Goal: Task Accomplishment & Management: Manage account settings

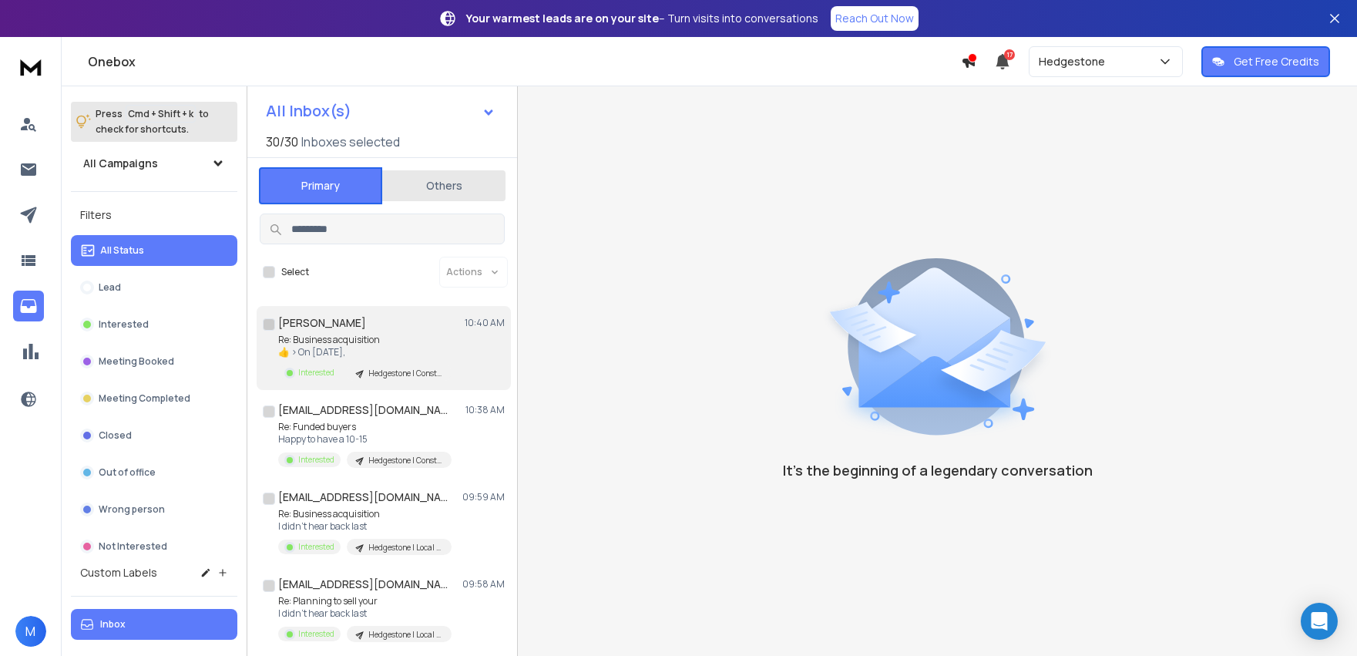
click at [377, 327] on div "[PERSON_NAME] 10:40 AM" at bounding box center [391, 322] width 227 height 15
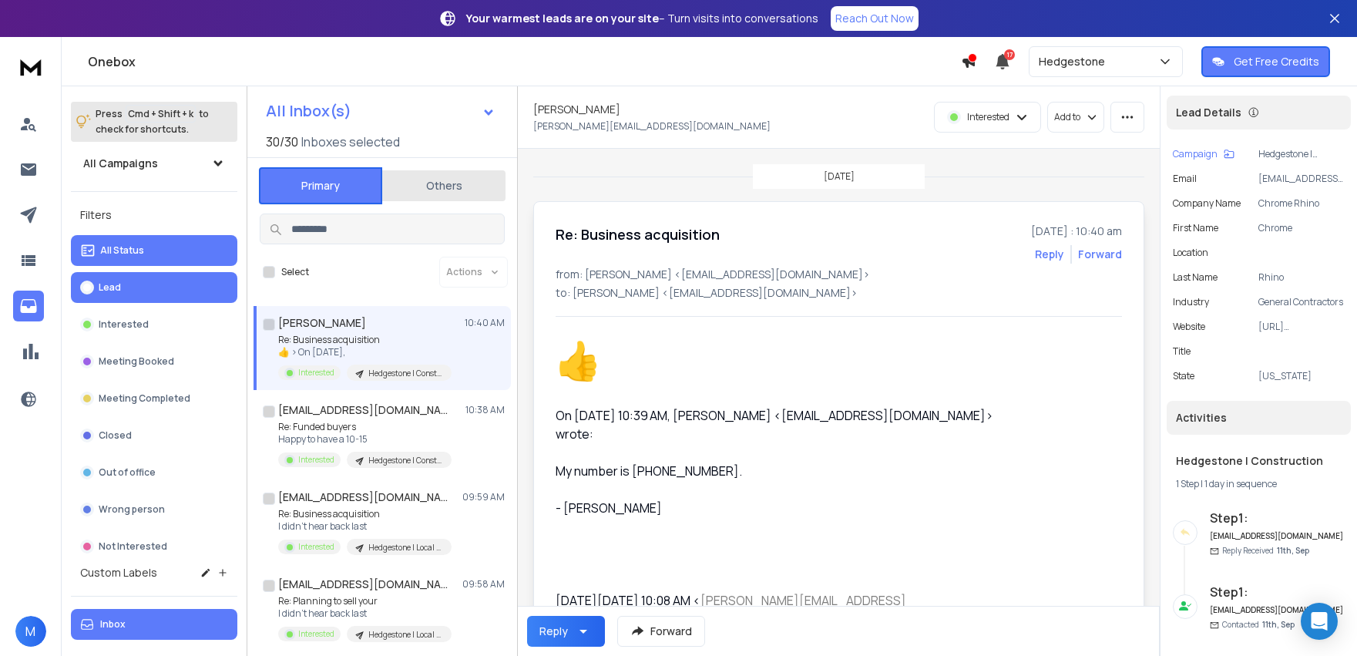
click at [124, 278] on button "Lead" at bounding box center [154, 287] width 166 height 31
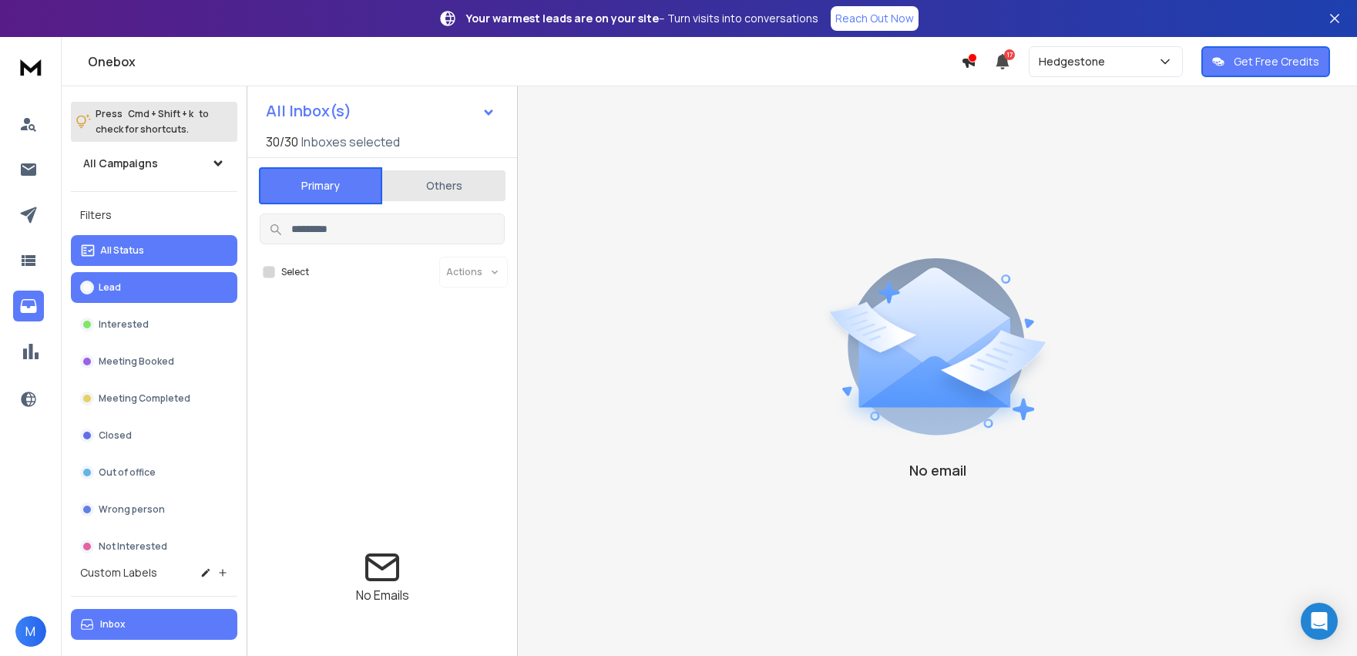
click at [137, 250] on p "All Status" at bounding box center [122, 250] width 44 height 12
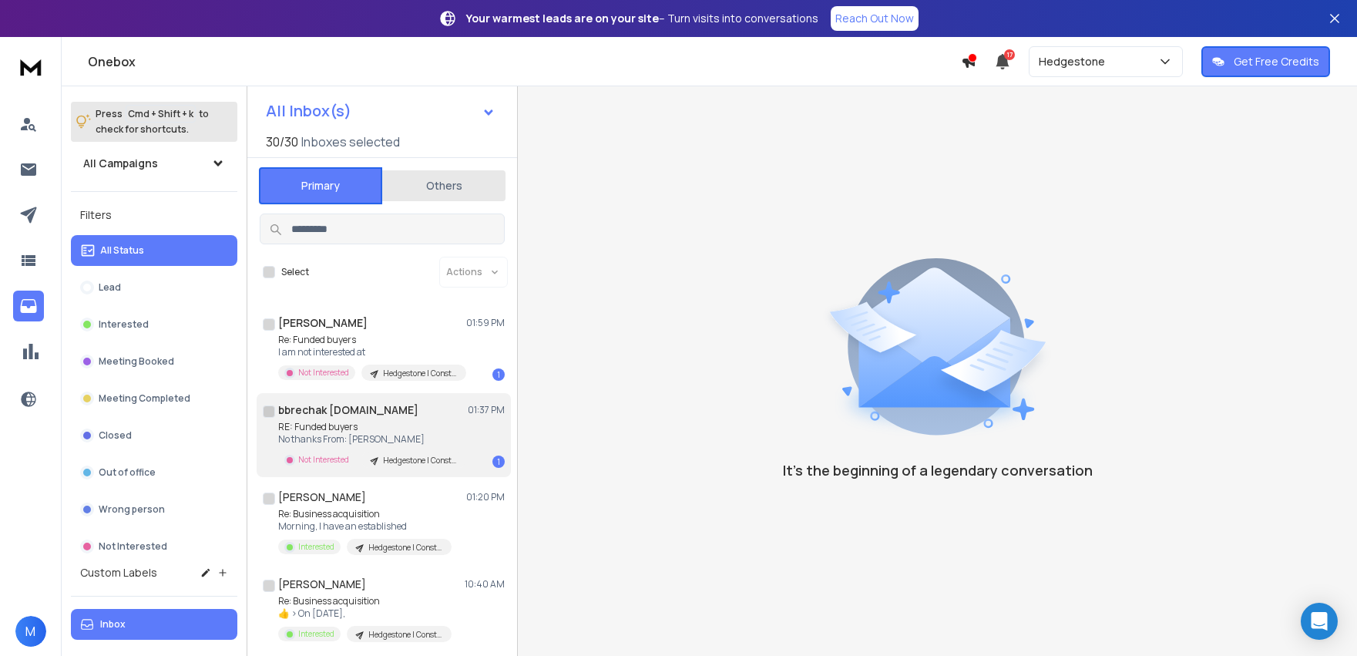
click at [395, 422] on p "RE: Funded buyers" at bounding box center [370, 427] width 185 height 12
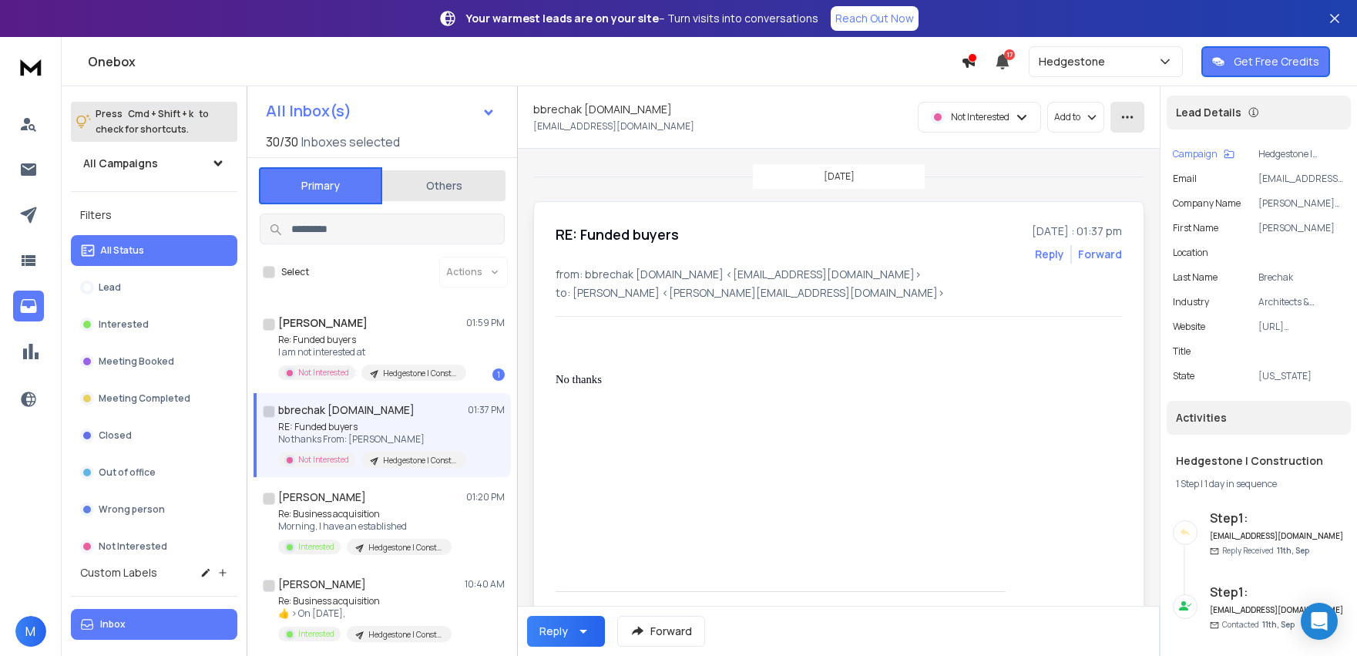
click at [1132, 114] on icon "button" at bounding box center [1128, 117] width 14 height 14
click at [1131, 119] on icon "button" at bounding box center [1128, 117] width 14 height 14
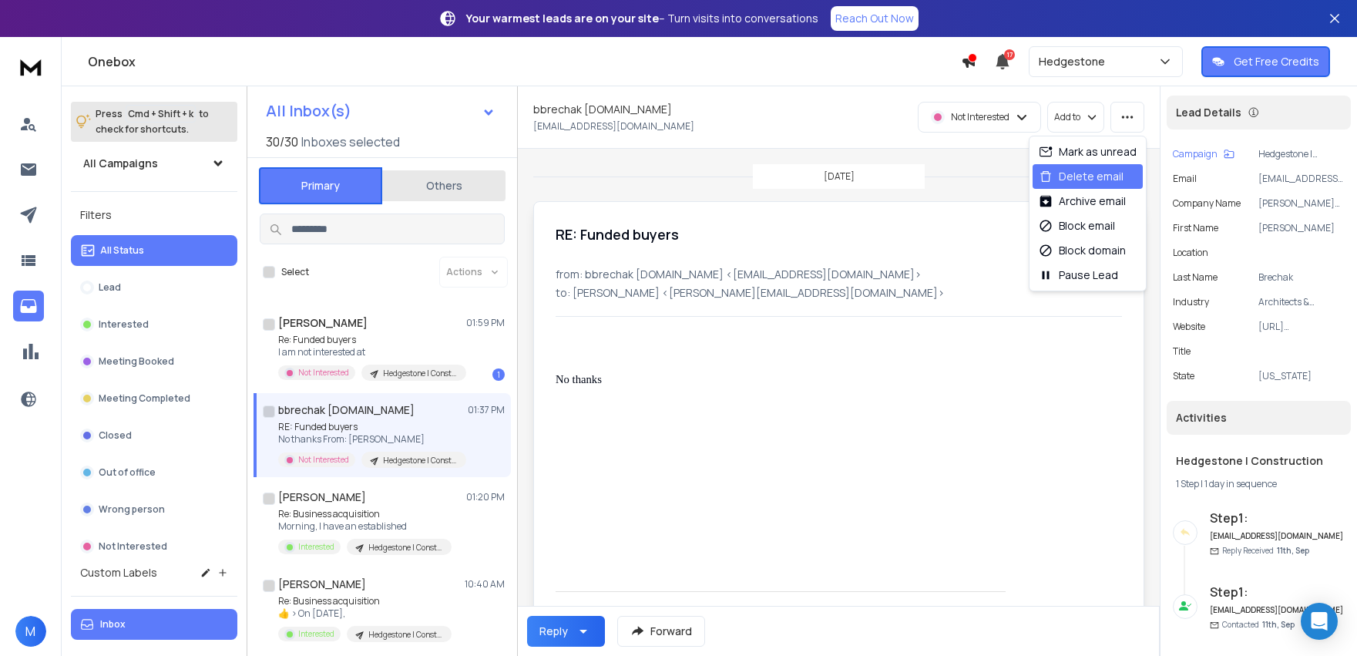
click at [1081, 177] on div "Delete email" at bounding box center [1081, 176] width 85 height 15
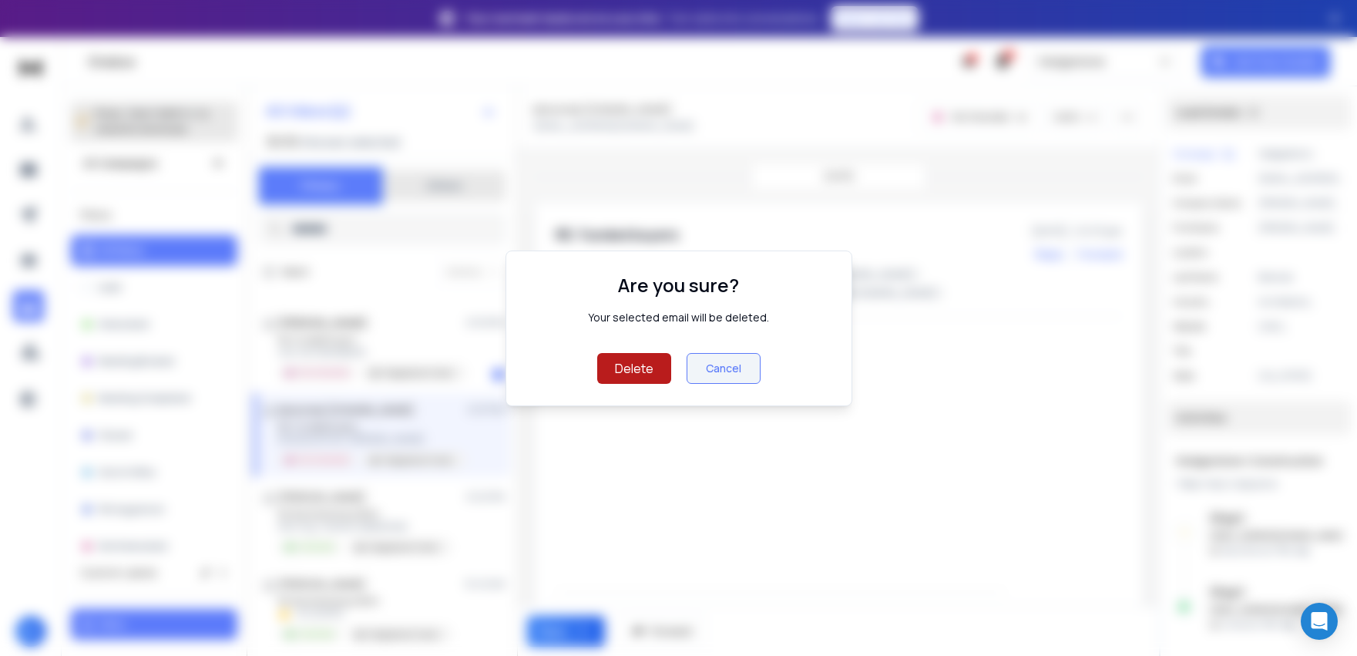
click at [643, 363] on button "Delete" at bounding box center [634, 368] width 74 height 31
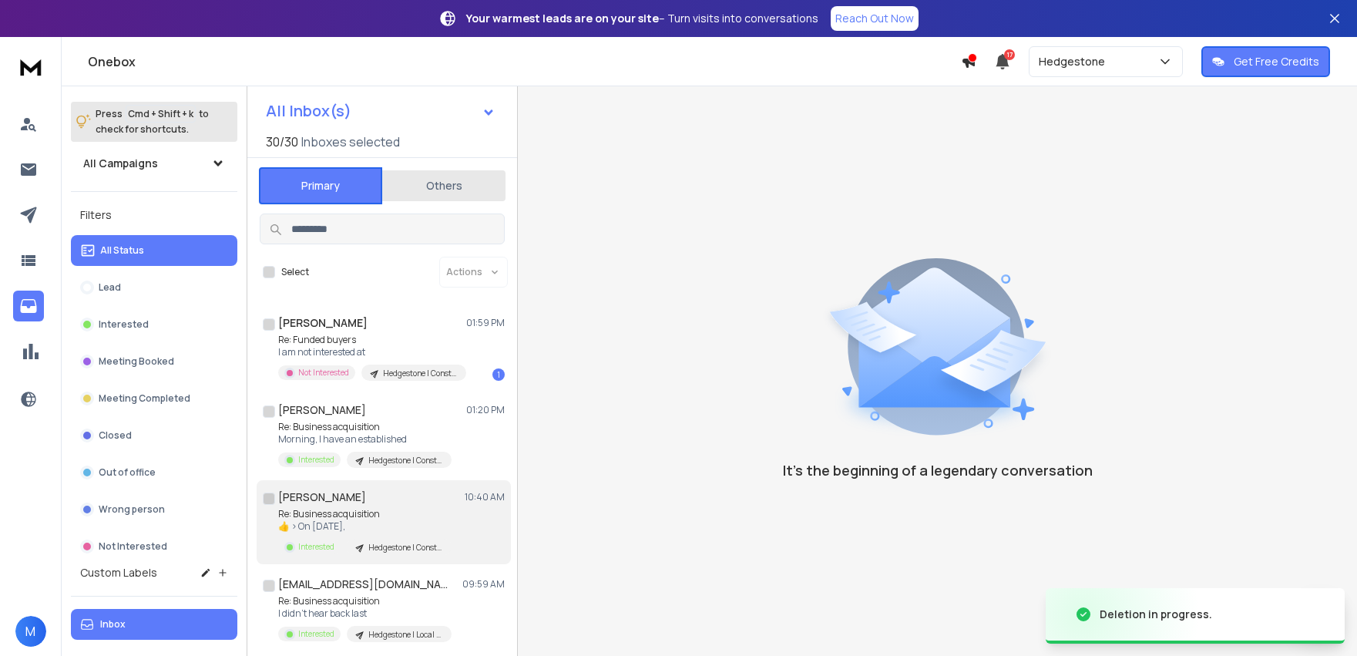
click at [400, 514] on p "Re: Business acquisition" at bounding box center [364, 514] width 173 height 12
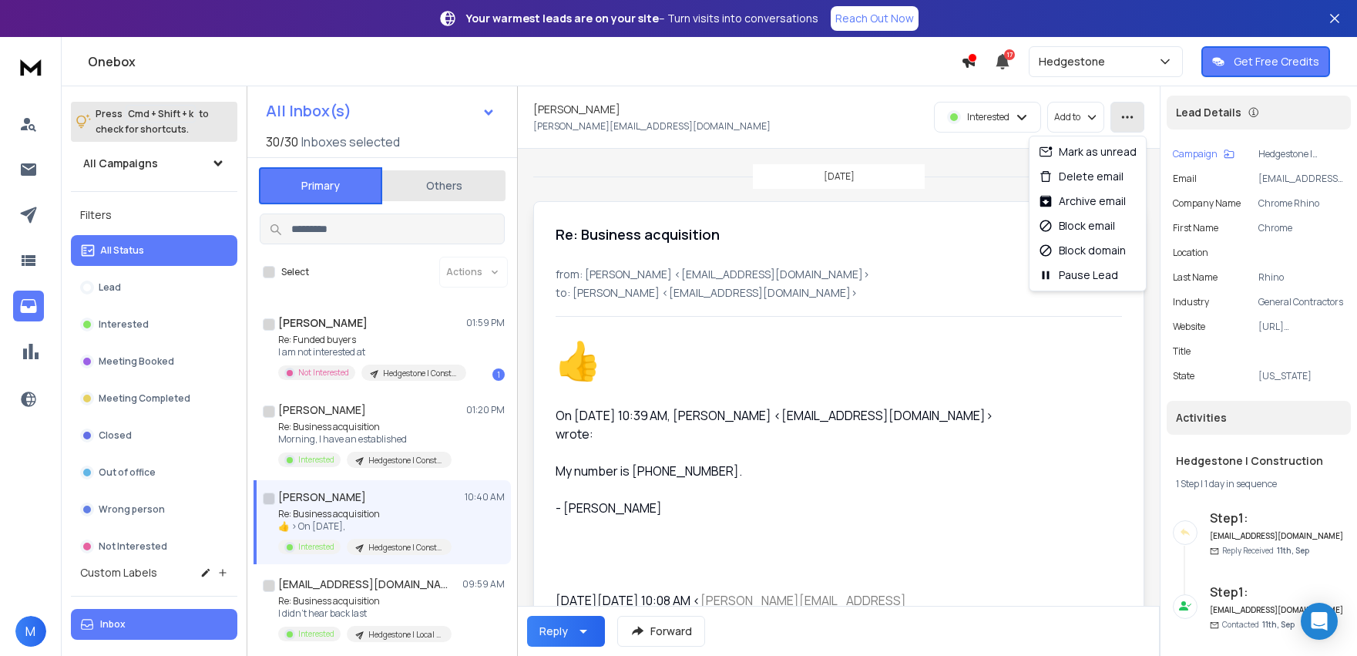
click at [1121, 113] on icon "button" at bounding box center [1128, 117] width 14 height 14
click at [1095, 176] on div "Delete email" at bounding box center [1081, 176] width 85 height 15
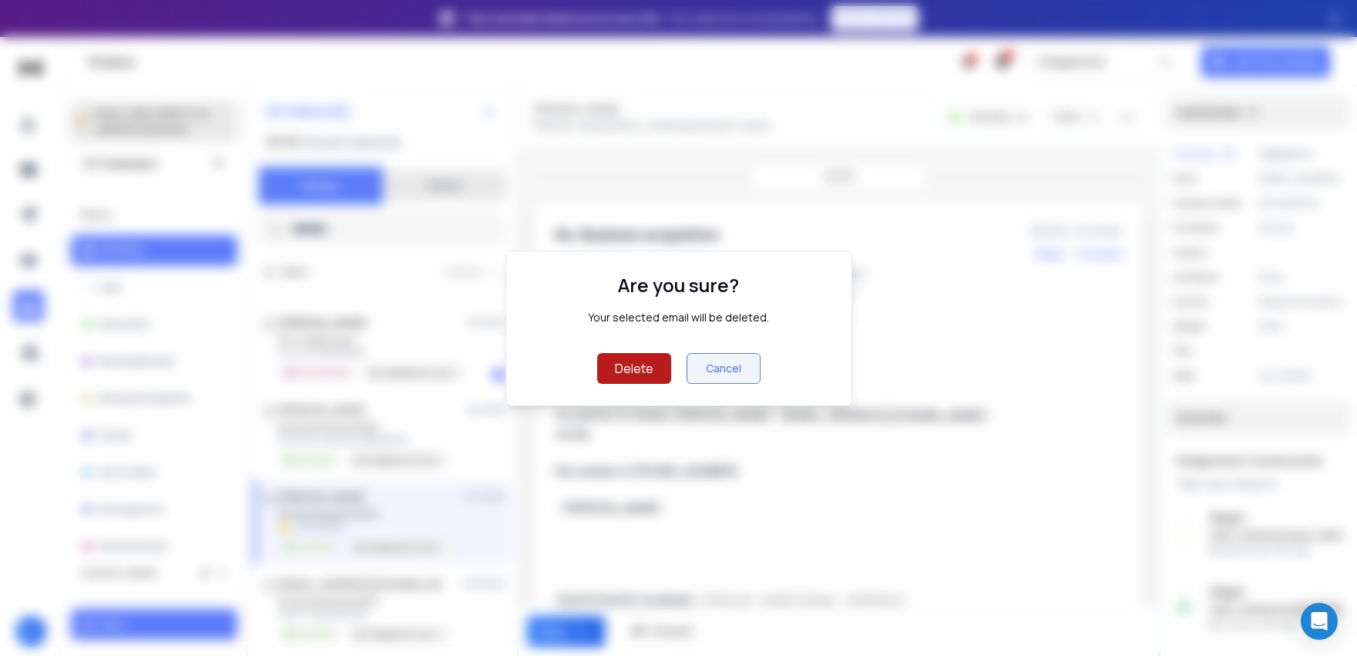
click at [617, 364] on button "Delete" at bounding box center [634, 368] width 74 height 31
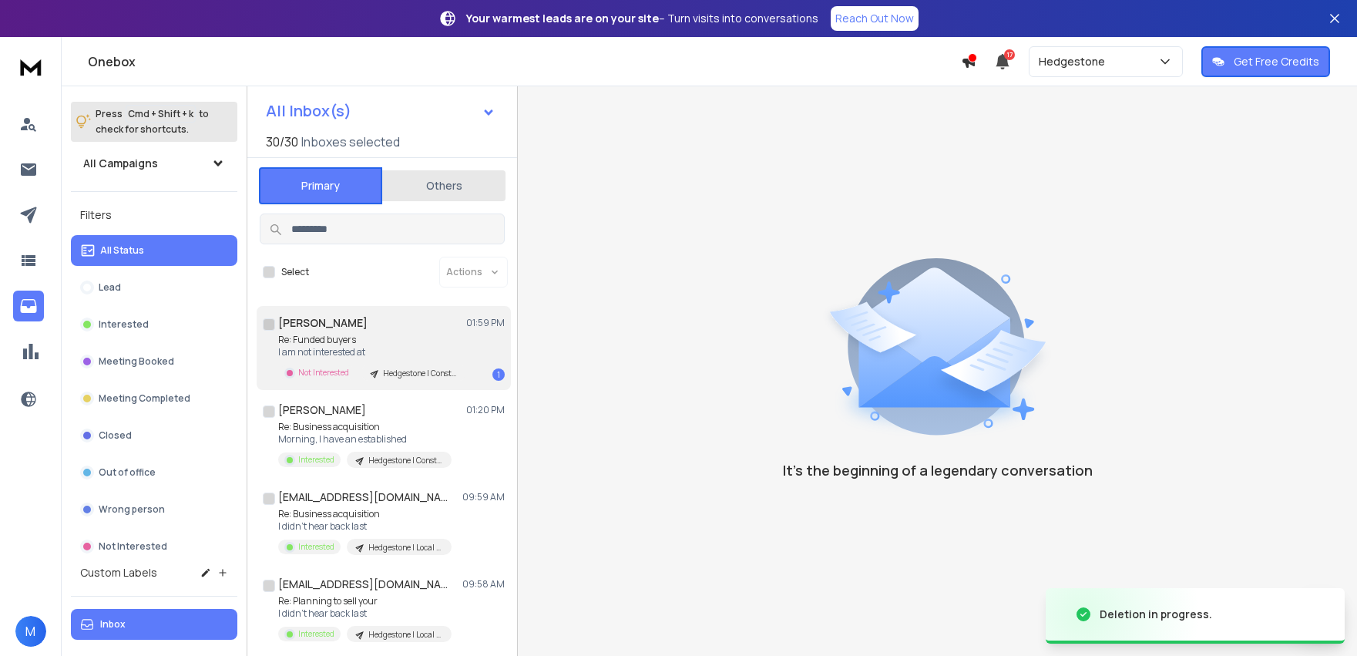
click at [385, 338] on p "Re: Funded buyers" at bounding box center [370, 340] width 185 height 12
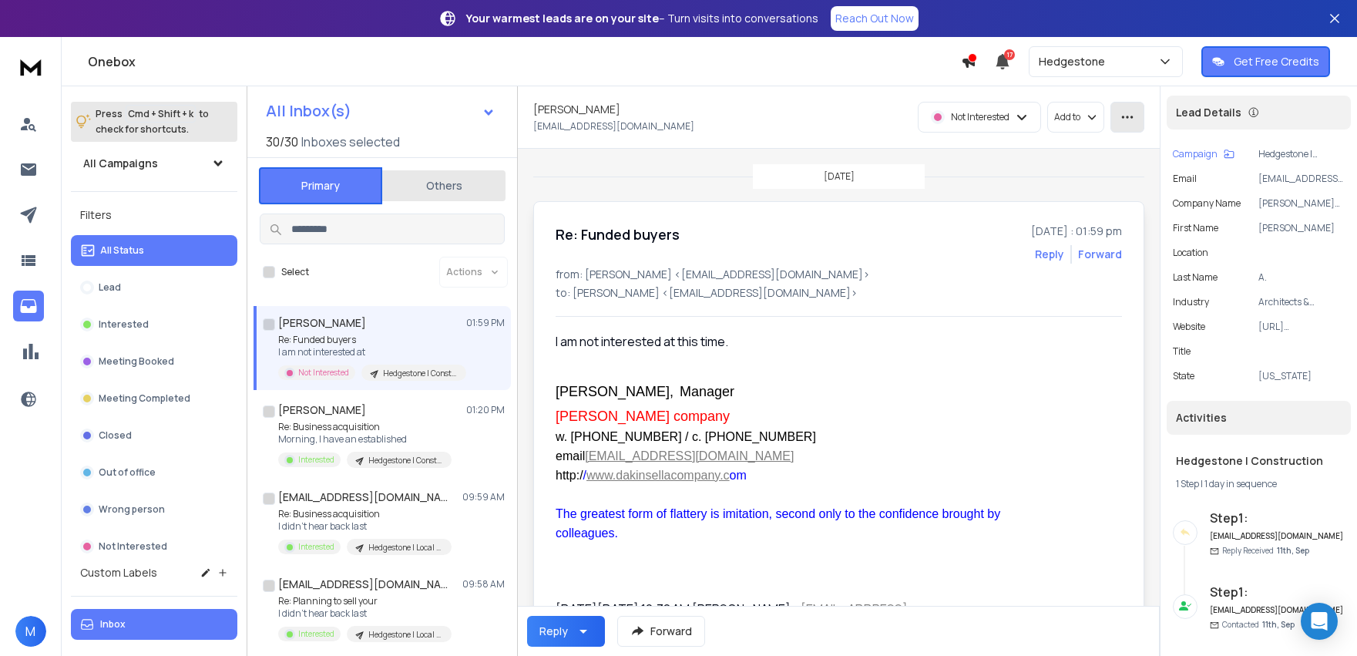
click at [1135, 120] on button "button" at bounding box center [1128, 117] width 34 height 31
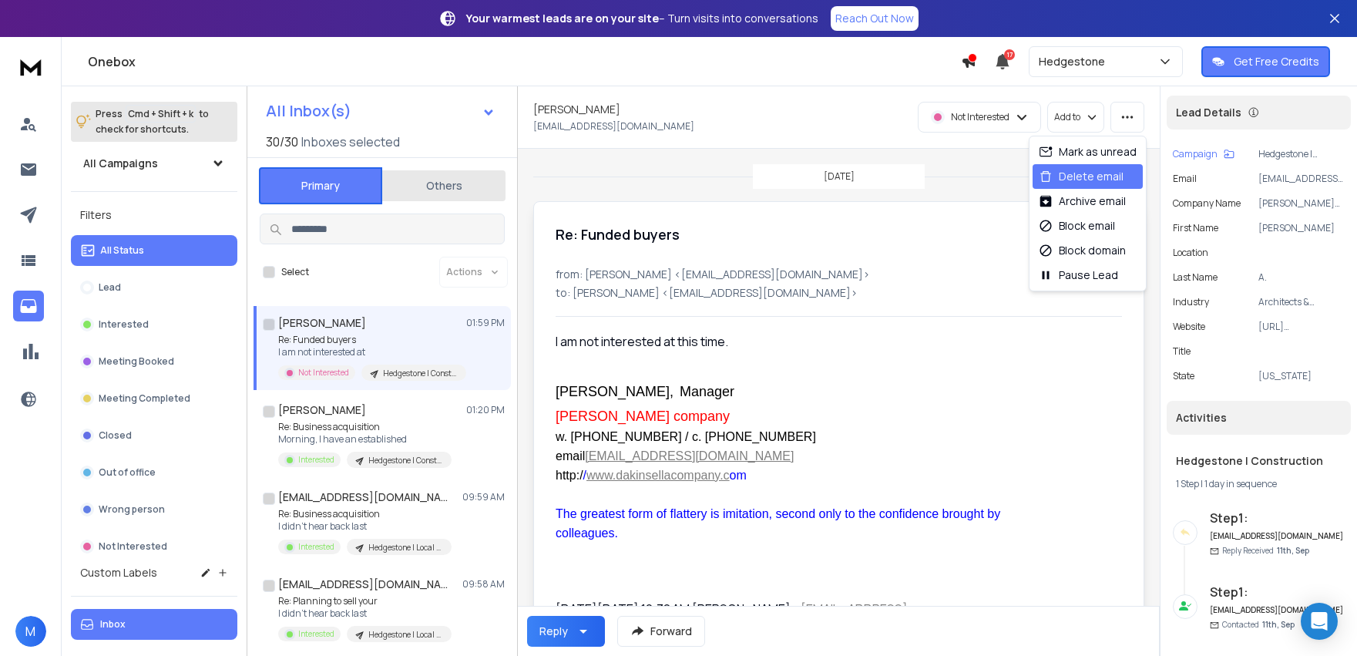
click at [1078, 176] on div "Delete email" at bounding box center [1081, 176] width 85 height 15
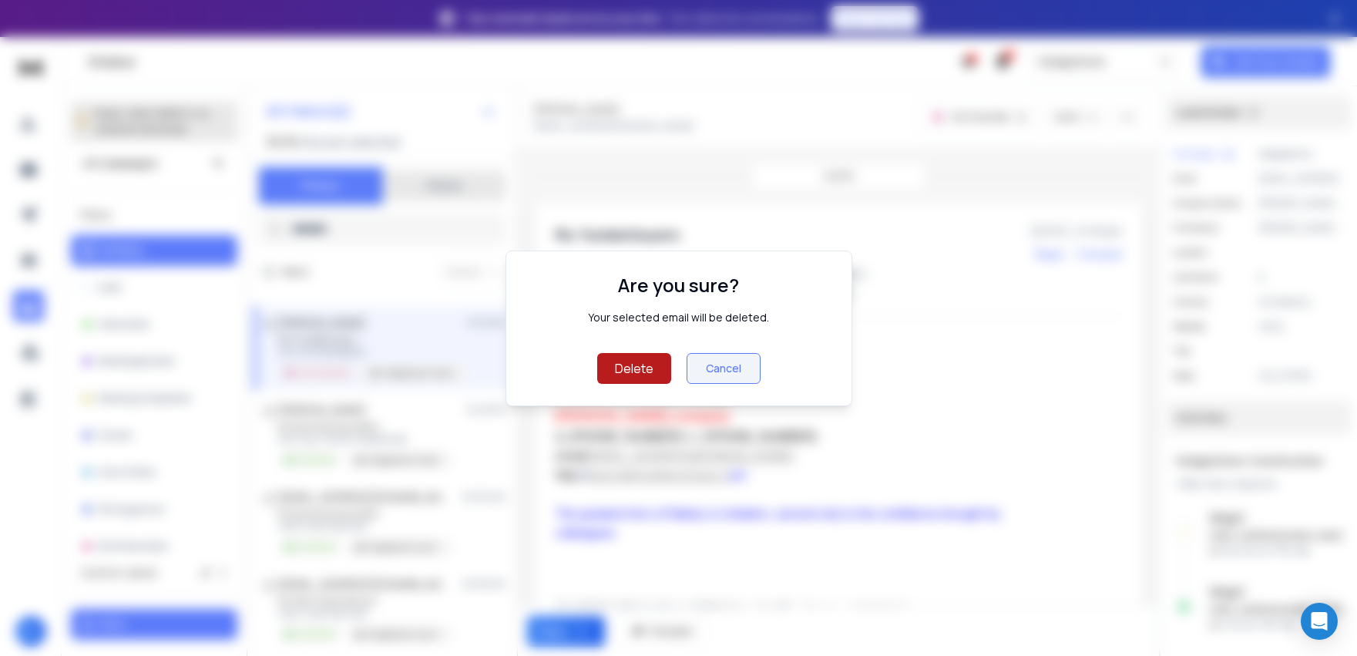
click at [627, 361] on button "Delete" at bounding box center [634, 368] width 74 height 31
